Goal: Task Accomplishment & Management: Manage account settings

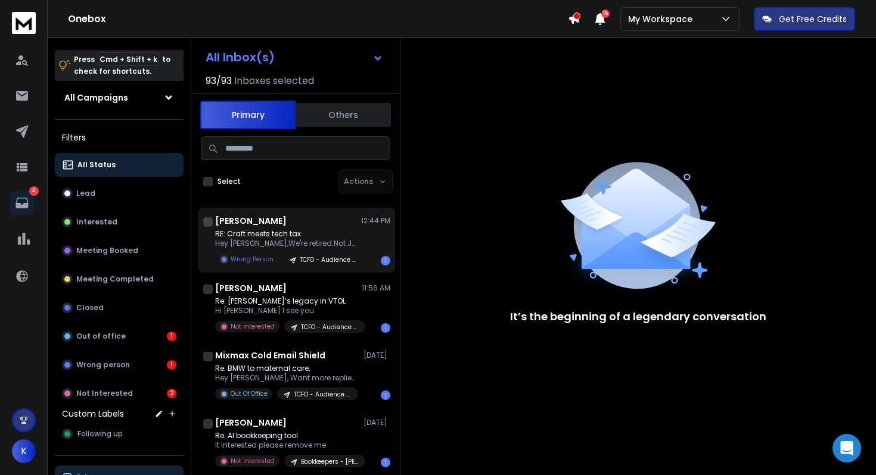
click at [263, 232] on p "RE: Craft meets tech tax" at bounding box center [286, 234] width 143 height 10
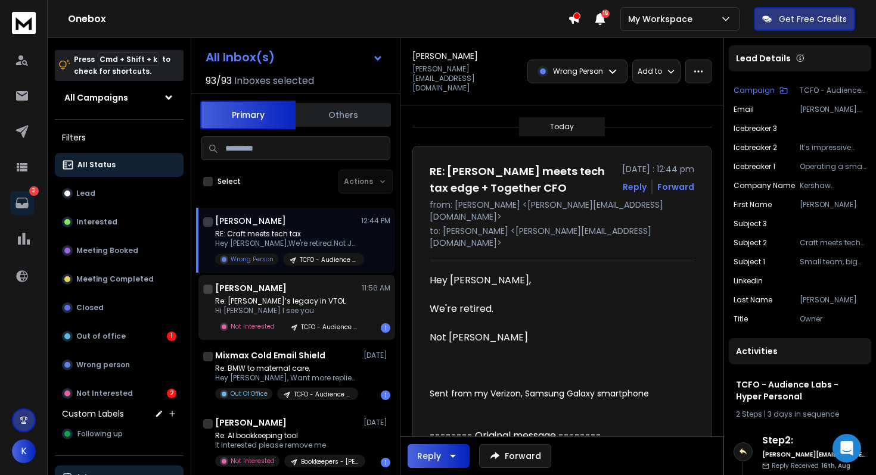
click at [282, 301] on p "Re: [PERSON_NAME]’s legacy in VTOL" at bounding box center [286, 302] width 143 height 10
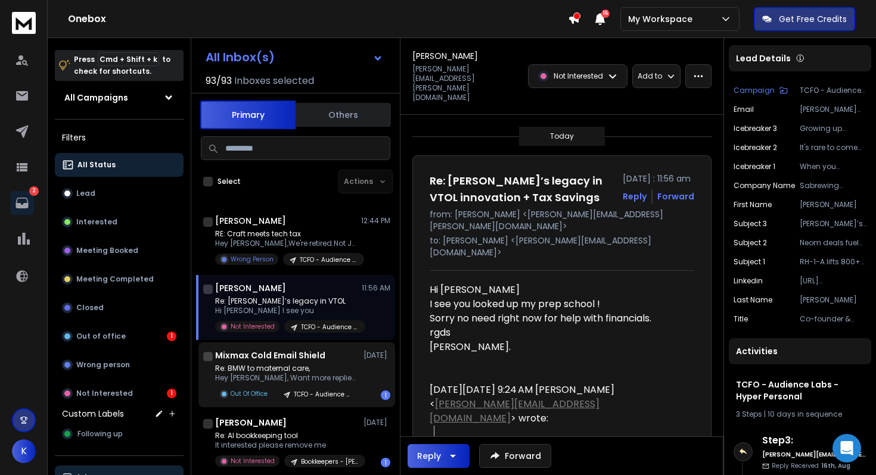
click at [288, 364] on p "Re: BMW to maternal care," at bounding box center [286, 369] width 143 height 10
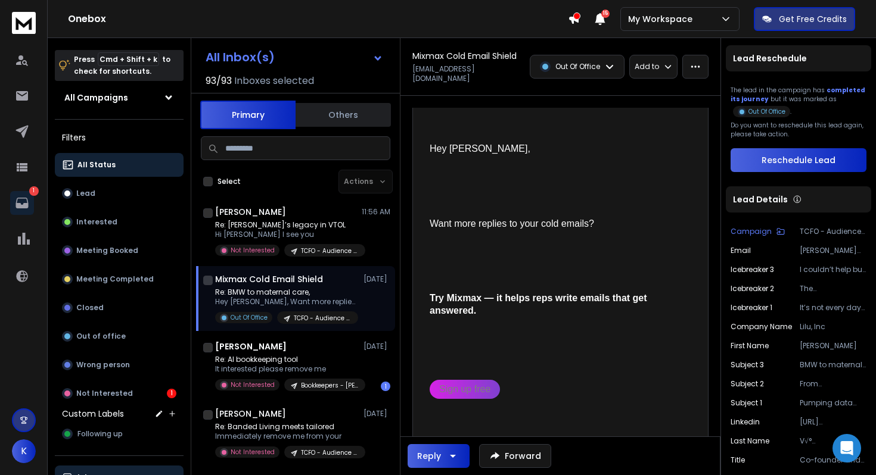
scroll to position [77, 0]
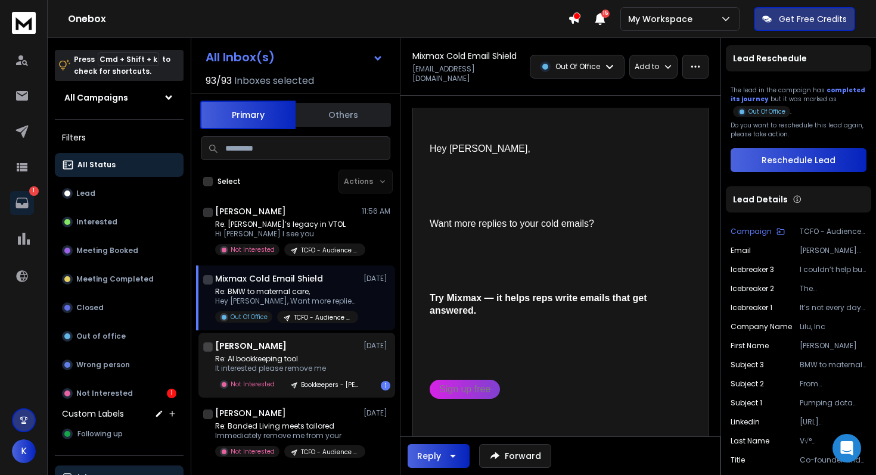
click at [349, 372] on p "It interested please remove me" at bounding box center [286, 369] width 143 height 10
